Goal: Task Accomplishment & Management: Manage account settings

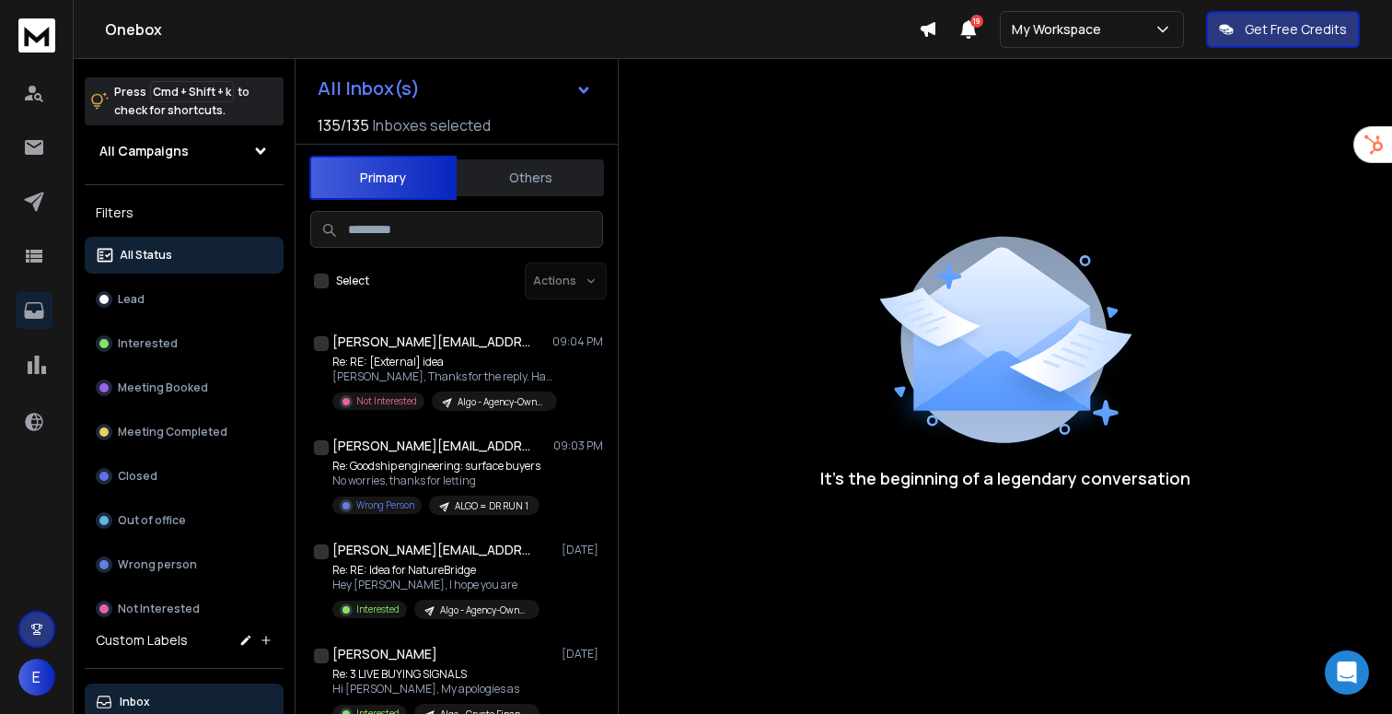
click at [980, 322] on icon at bounding box center [1001, 308] width 177 height 121
click at [765, 385] on div "It’s the beginning of a legendary conversation" at bounding box center [1005, 362] width 773 height 607
click at [40, 203] on icon at bounding box center [34, 202] width 22 height 22
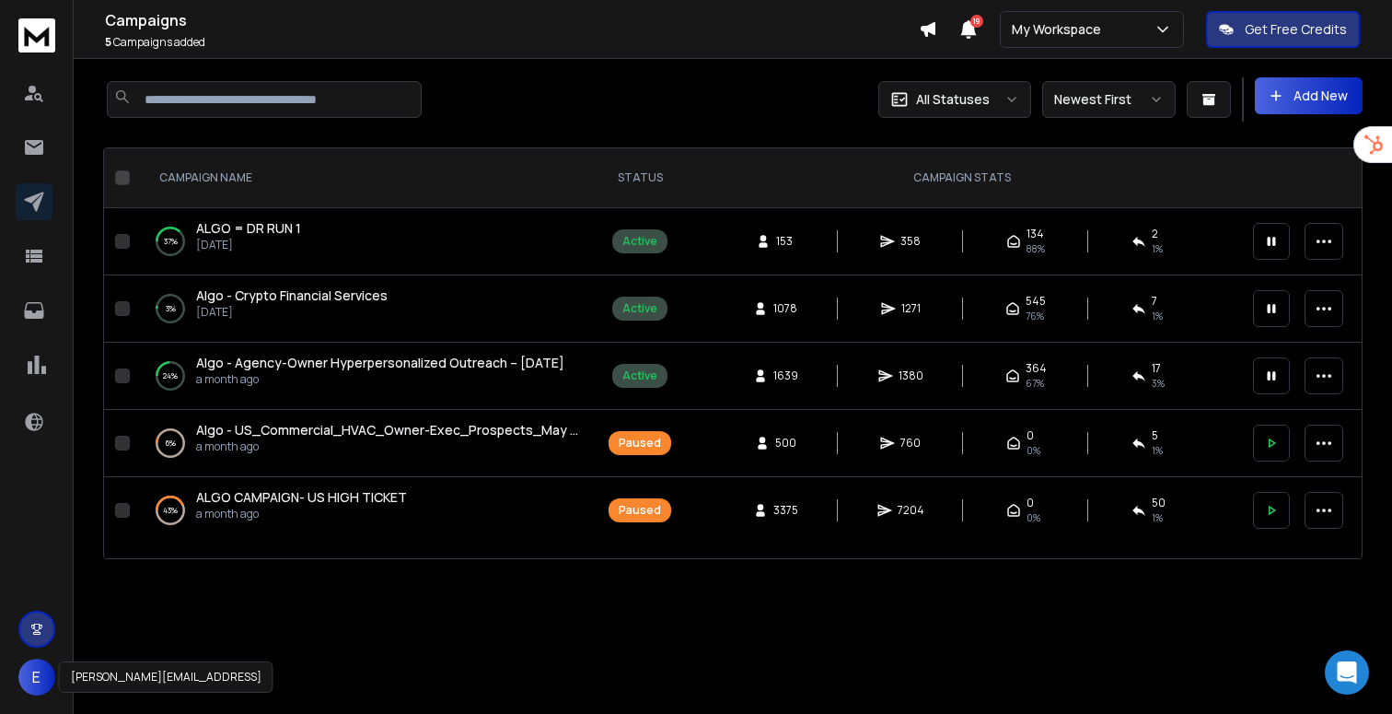
click at [38, 670] on span "E" at bounding box center [36, 676] width 37 height 37
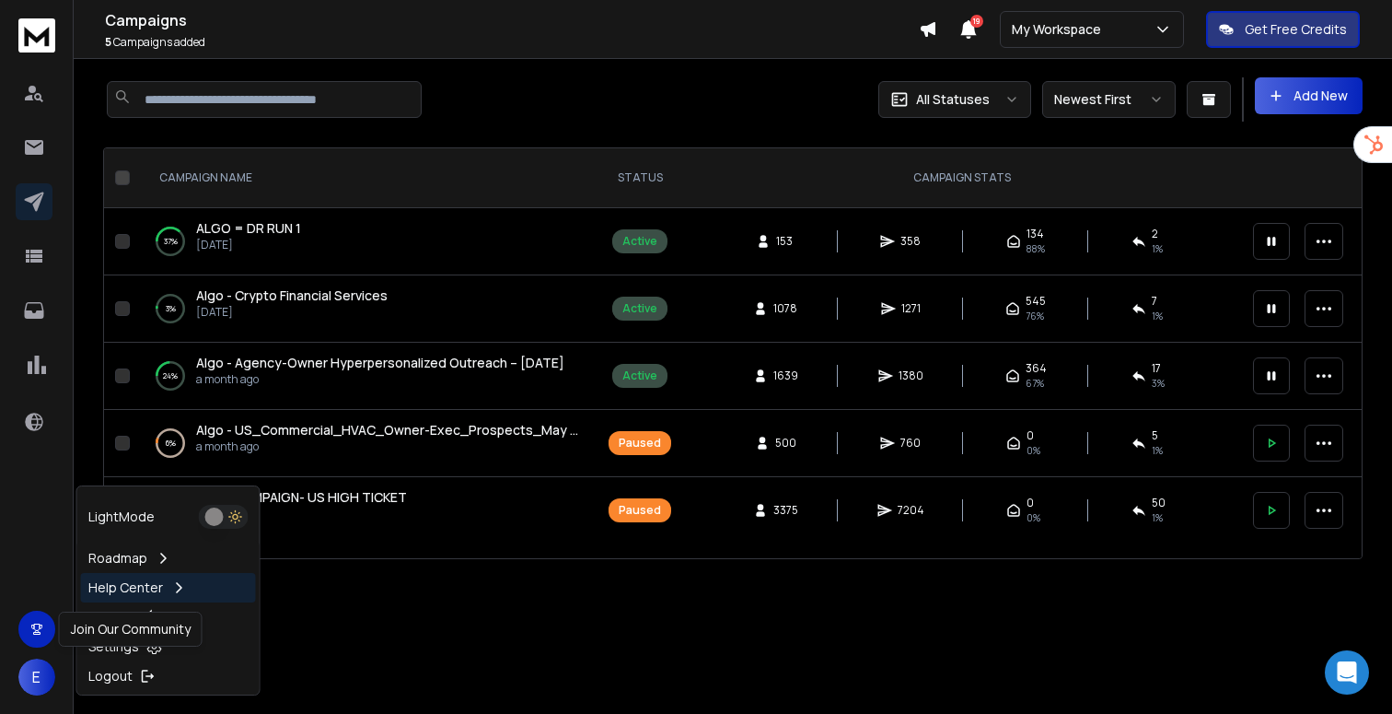
click at [33, 628] on icon at bounding box center [36, 629] width 10 height 10
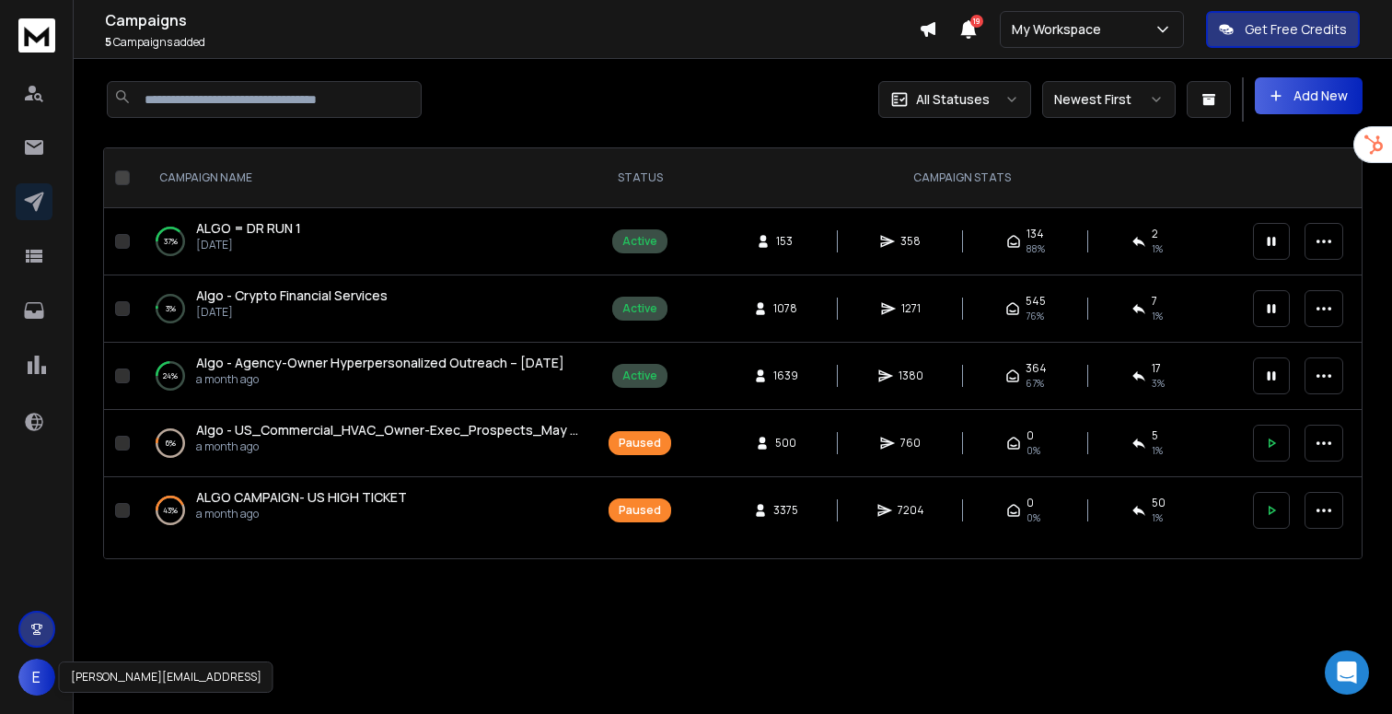
click at [39, 685] on span "E" at bounding box center [36, 676] width 37 height 37
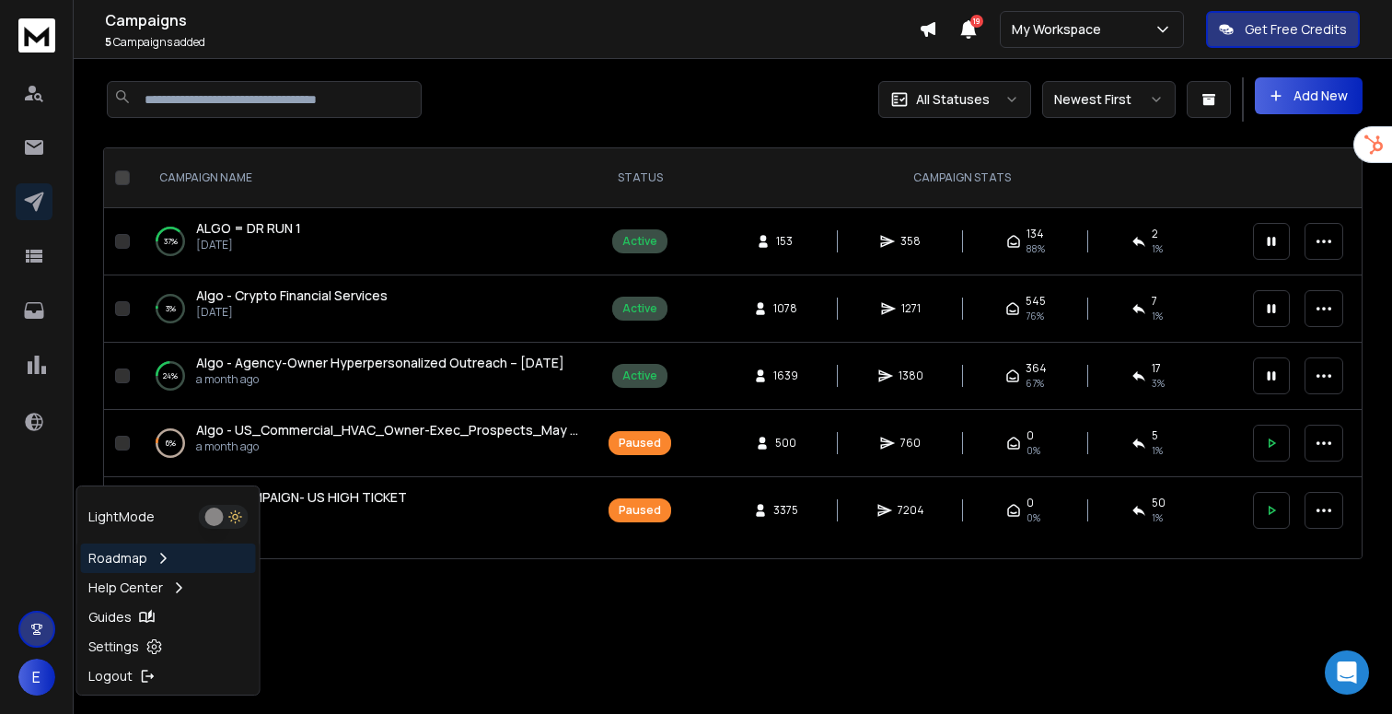
click at [233, 516] on icon at bounding box center [235, 517] width 14 height 14
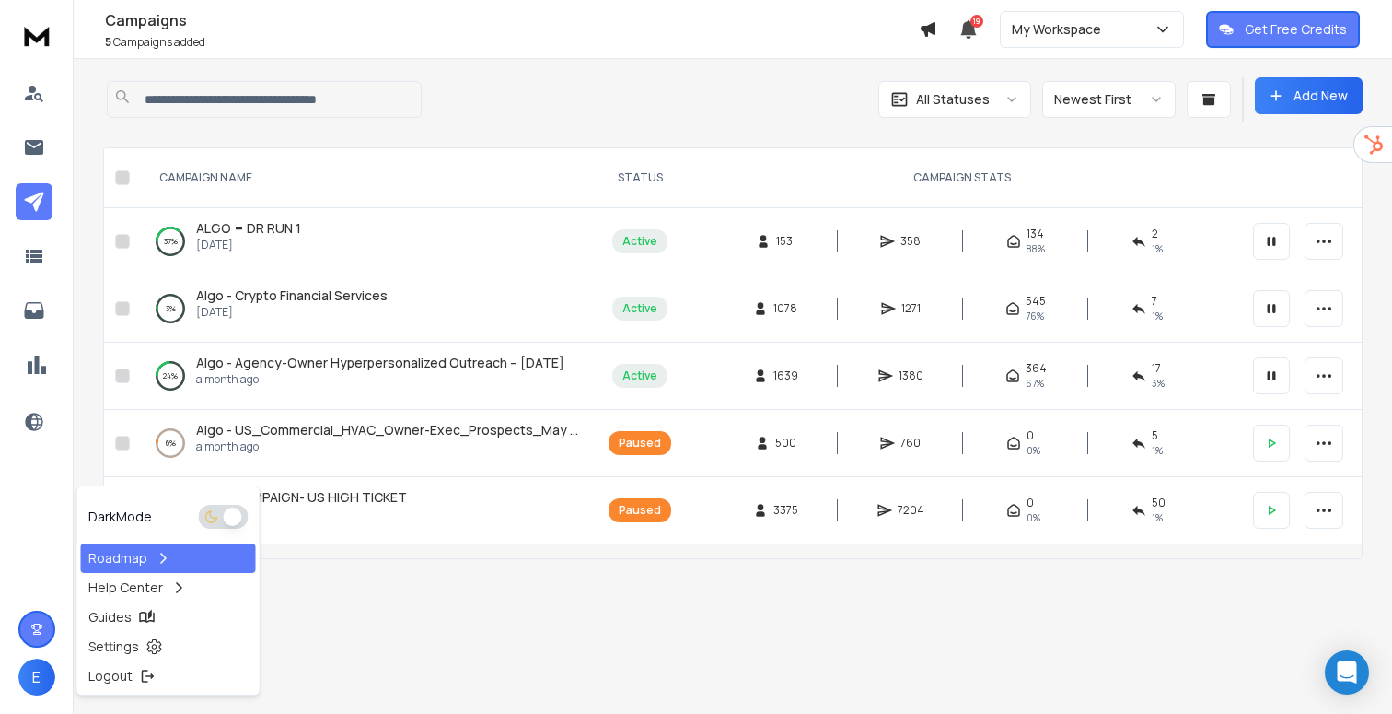
click at [221, 514] on button "button" at bounding box center [224, 517] width 50 height 24
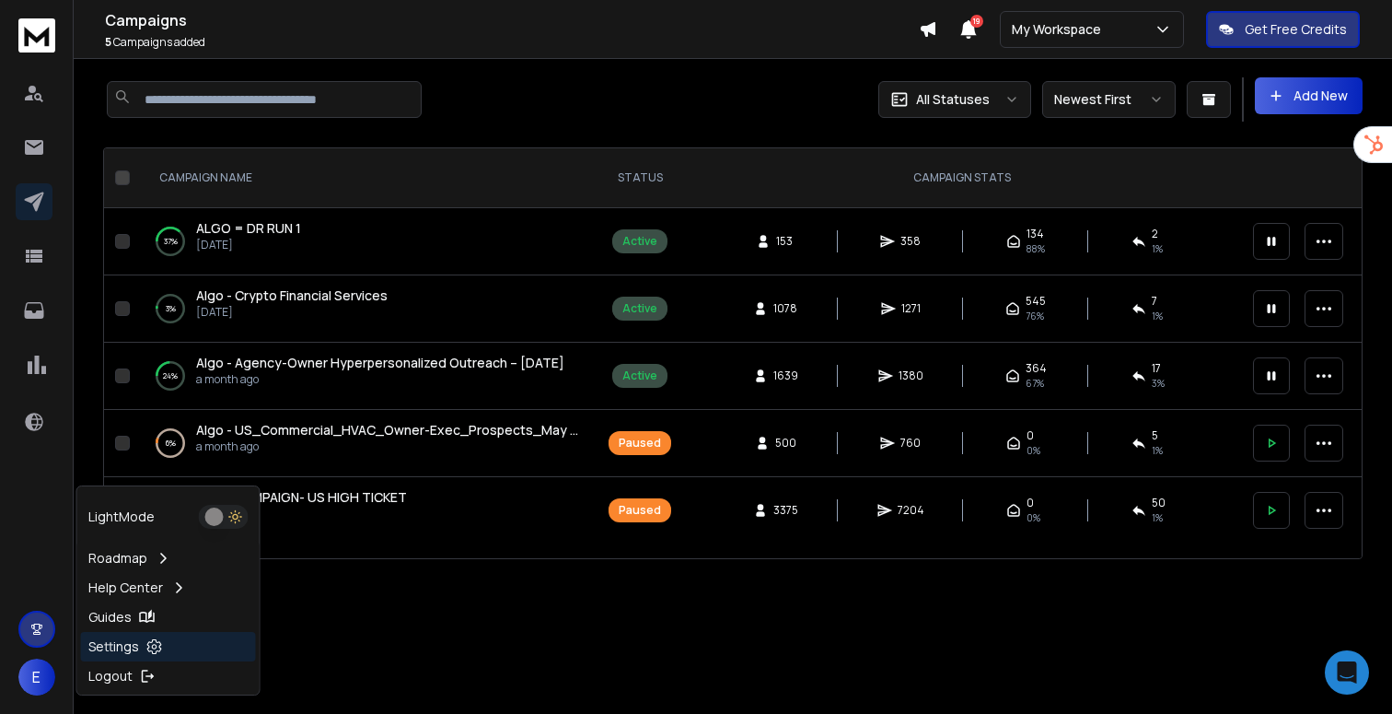
click at [137, 644] on p "Settings" at bounding box center [113, 646] width 51 height 18
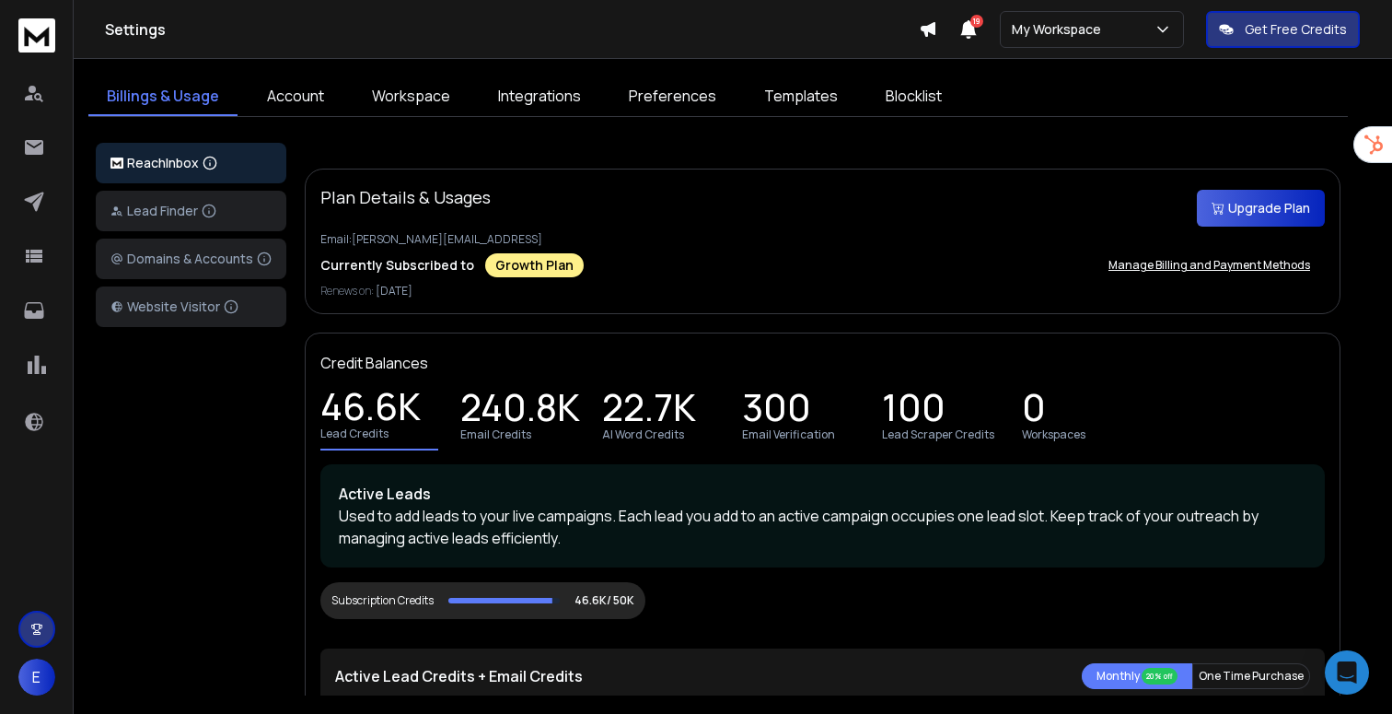
click at [513, 418] on p "240.8K" at bounding box center [520, 411] width 120 height 26
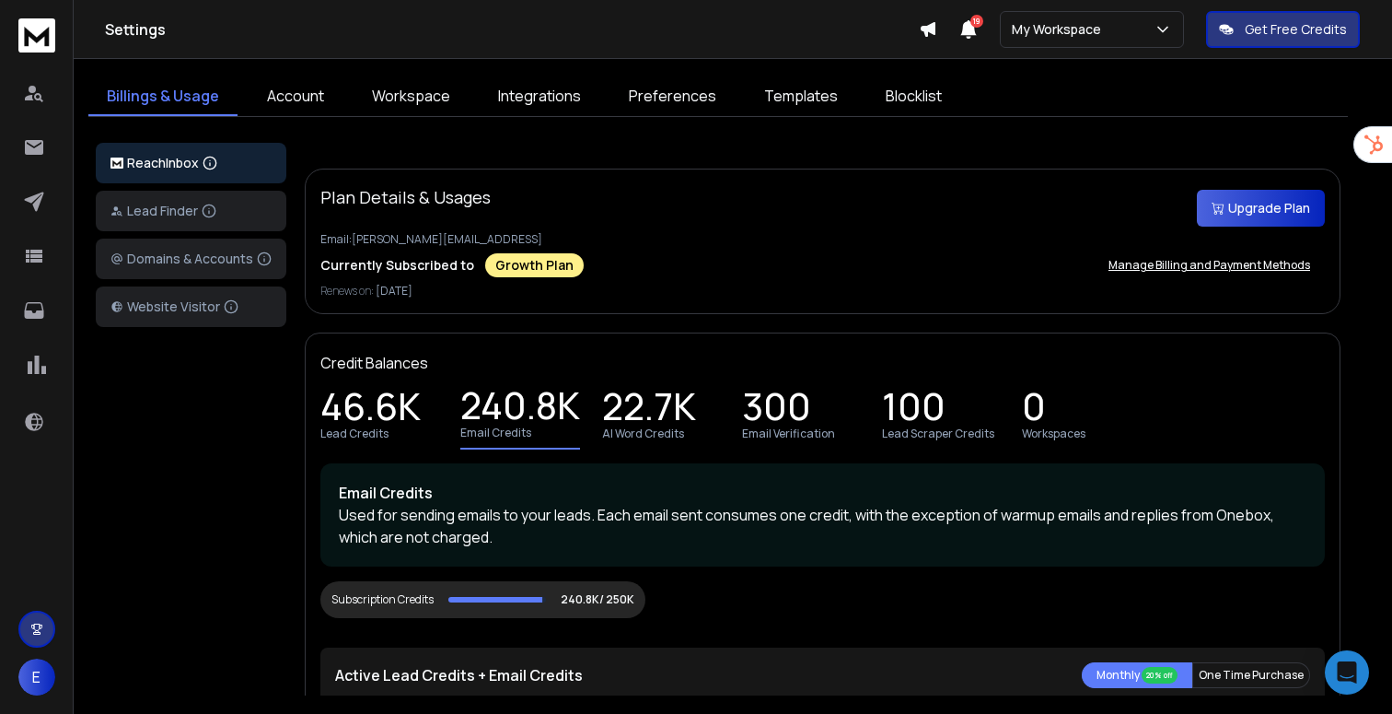
click at [387, 433] on button "46.6K Lead Credits" at bounding box center [379, 423] width 118 height 52
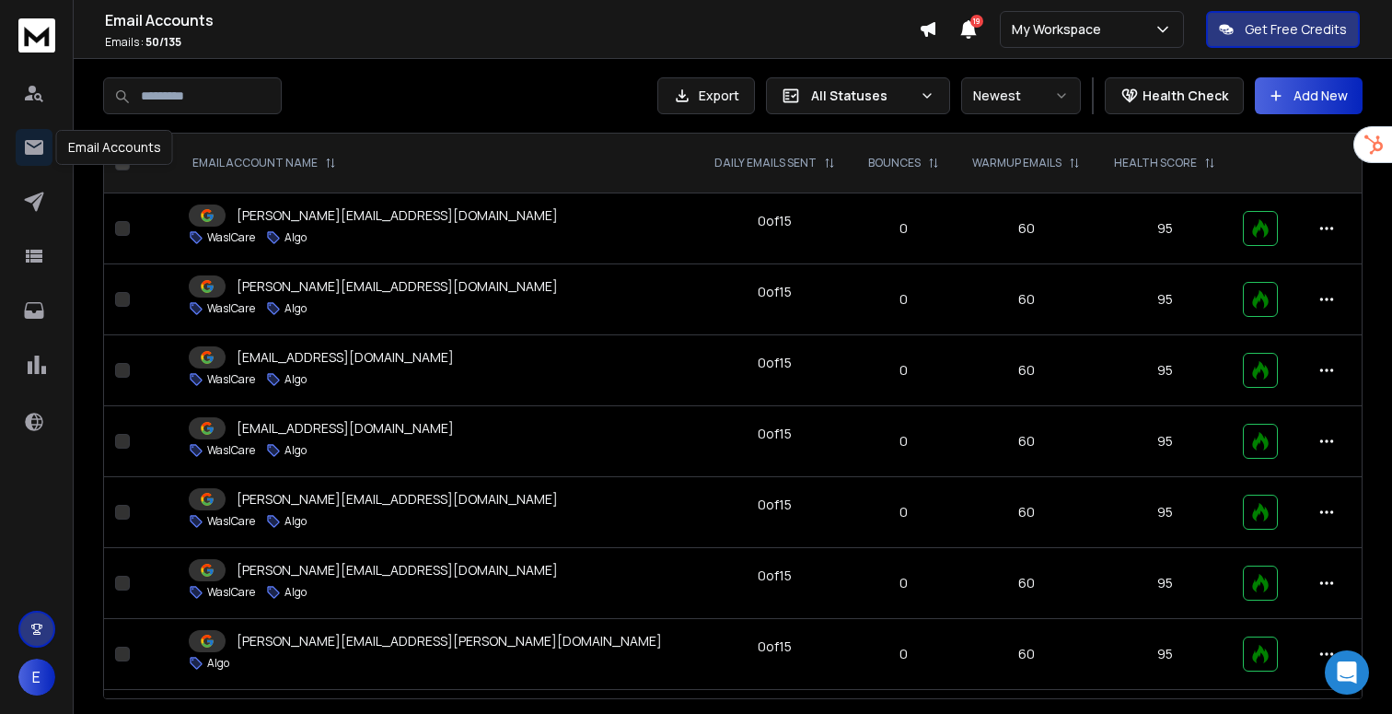
click at [29, 150] on icon at bounding box center [34, 147] width 18 height 15
click at [29, 81] on link at bounding box center [34, 93] width 37 height 37
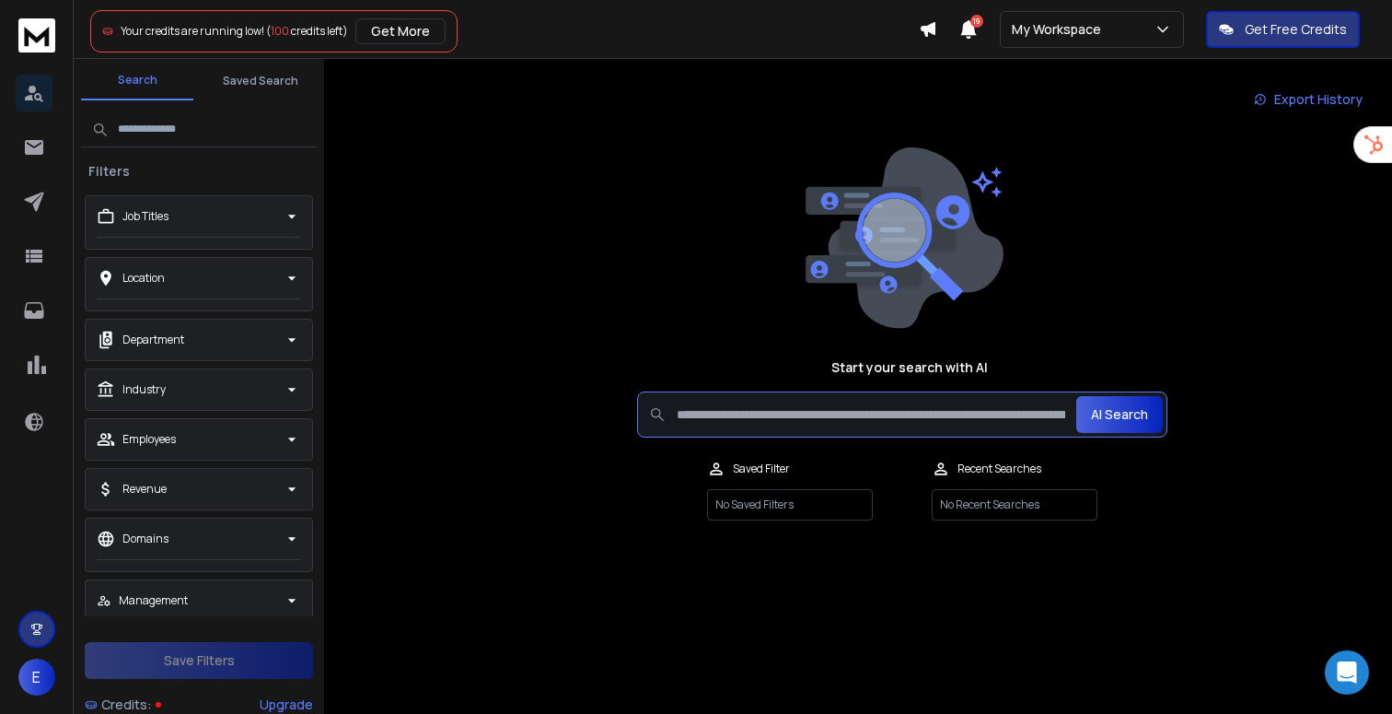
click at [38, 45] on img at bounding box center [36, 35] width 37 height 34
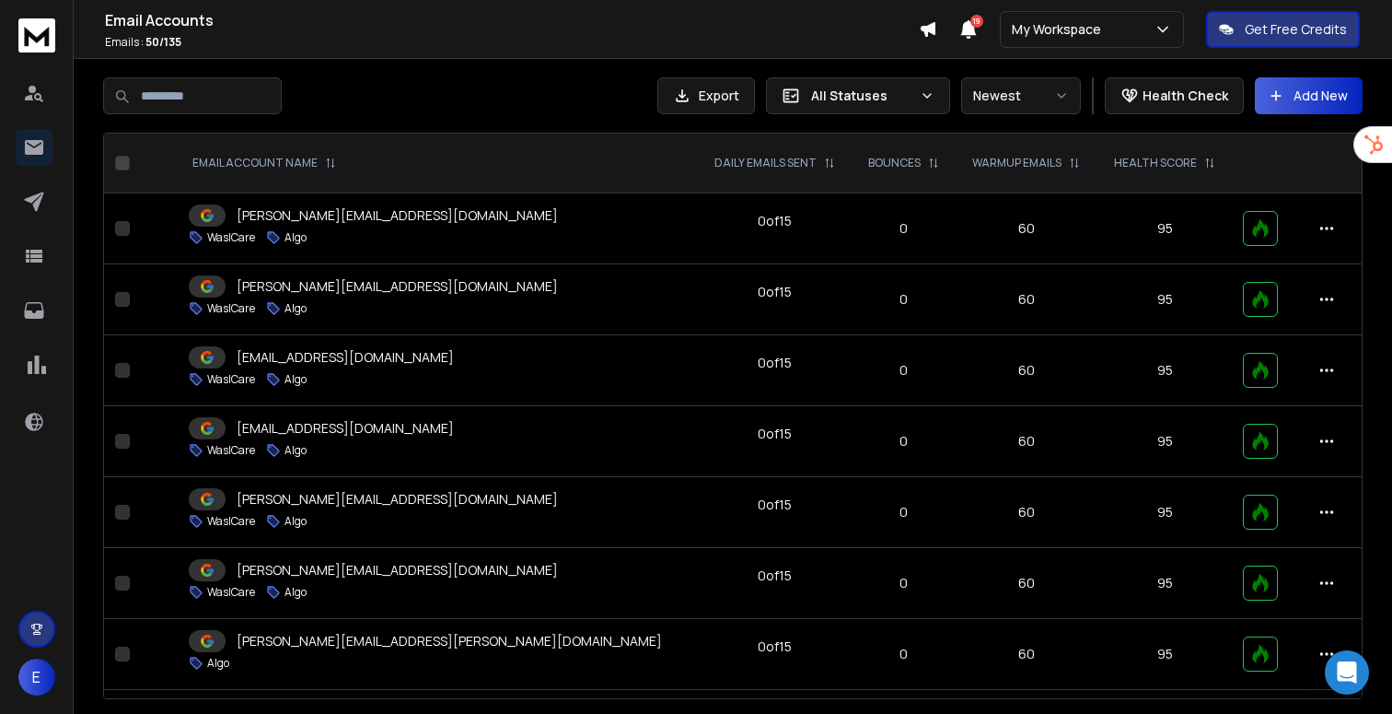
click at [483, 88] on div at bounding box center [374, 95] width 543 height 37
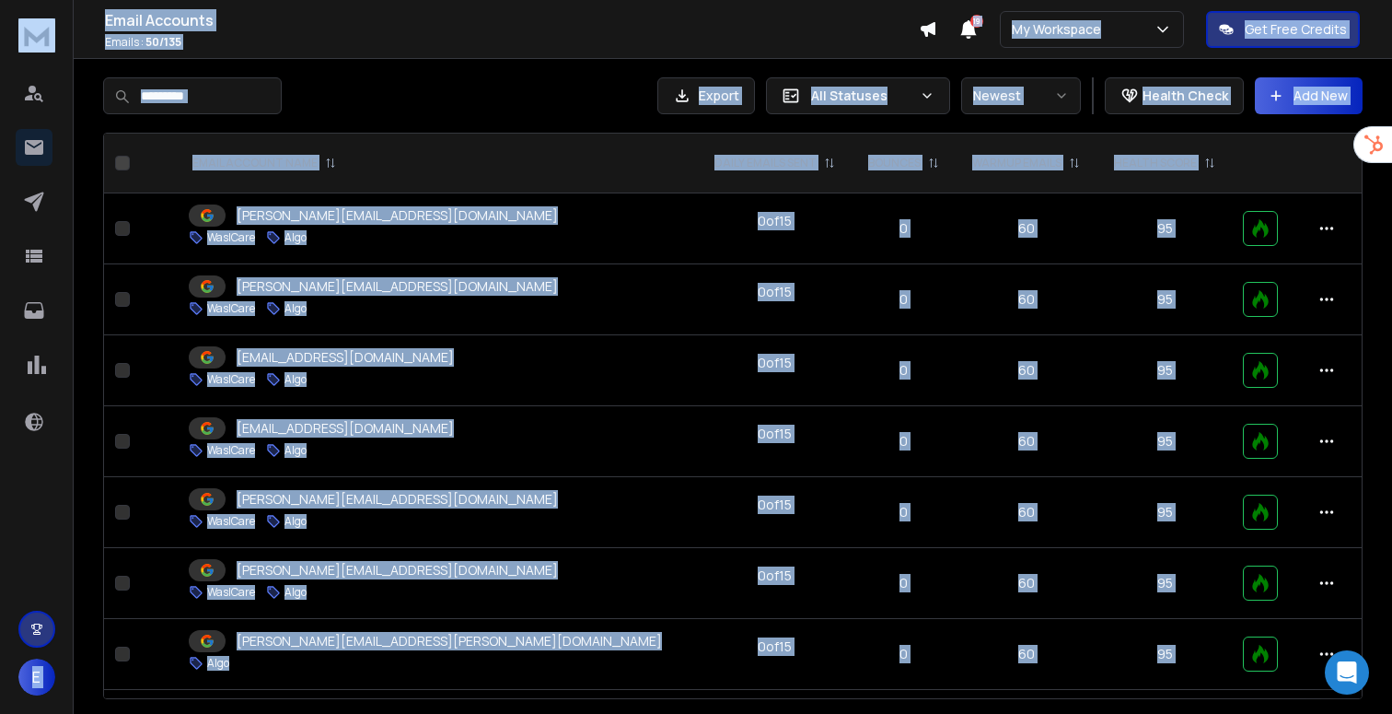
click at [489, 99] on div at bounding box center [374, 95] width 543 height 37
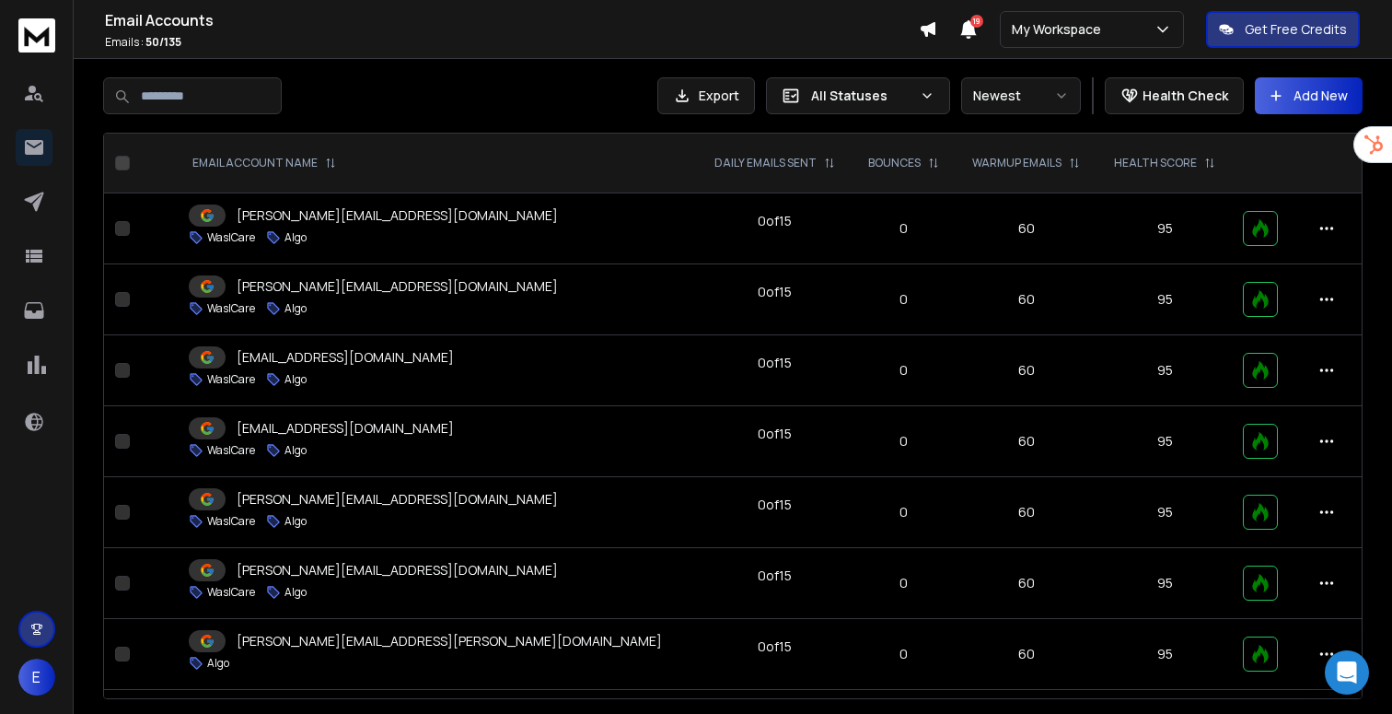
click at [484, 99] on div at bounding box center [374, 95] width 543 height 37
